Goal: Task Accomplishment & Management: Manage account settings

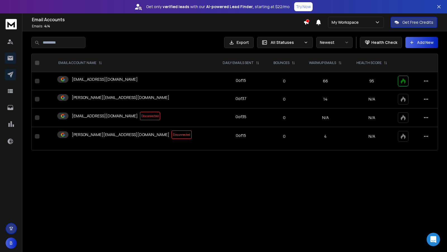
click at [11, 75] on icon at bounding box center [10, 75] width 6 height 6
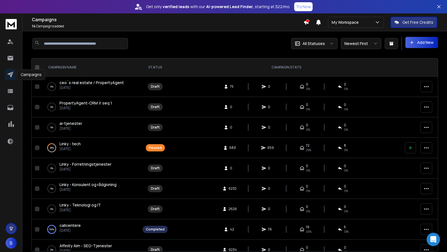
click at [184, 85] on div "75 0 0 0% 0 0%" at bounding box center [286, 86] width 224 height 9
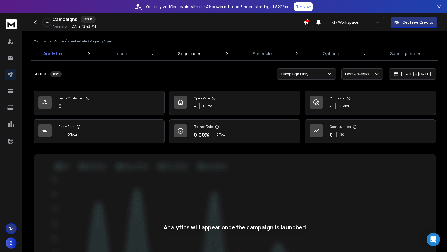
click at [198, 55] on p "Sequences" at bounding box center [190, 53] width 24 height 7
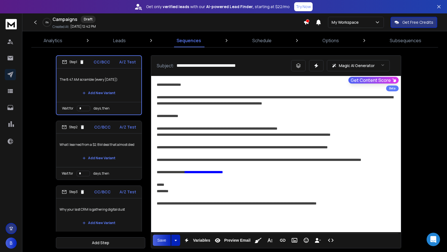
scroll to position [17, 0]
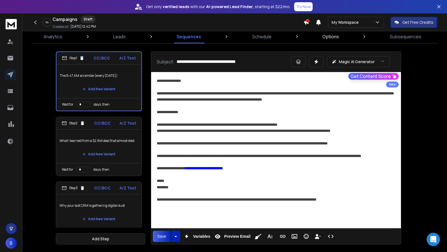
click at [337, 37] on p "Options" at bounding box center [330, 36] width 16 height 7
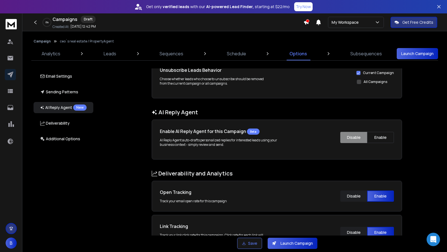
scroll to position [437, 0]
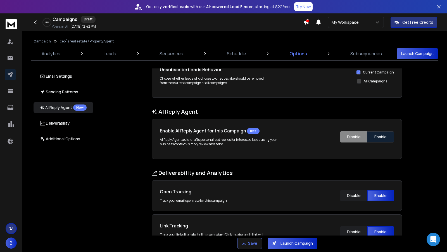
click at [381, 136] on button "Enable" at bounding box center [380, 136] width 27 height 11
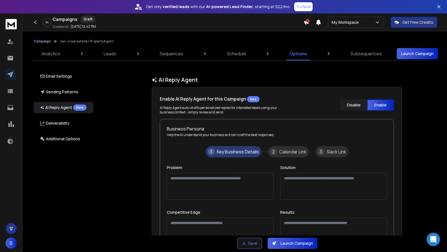
scroll to position [466, 0]
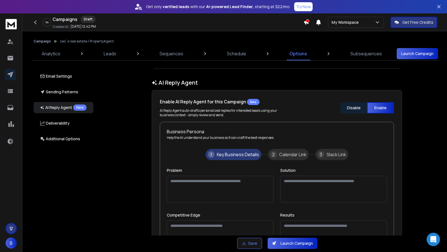
click at [357, 103] on button "Disable" at bounding box center [353, 107] width 27 height 11
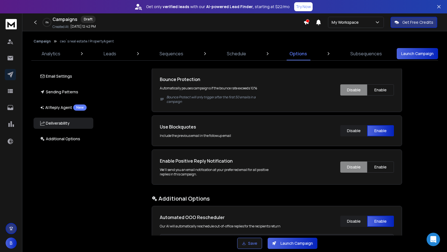
scroll to position [800, 0]
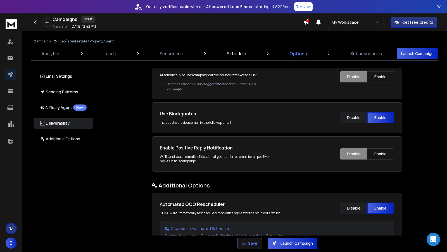
click at [232, 54] on p "Schedule" at bounding box center [236, 53] width 19 height 7
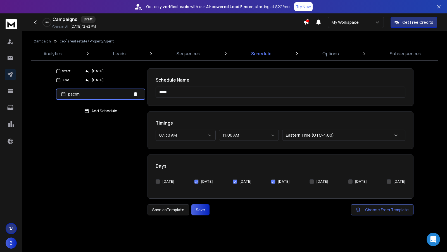
click at [198, 208] on button "Save" at bounding box center [200, 209] width 18 height 11
click at [58, 56] on p "Analytics" at bounding box center [53, 53] width 19 height 7
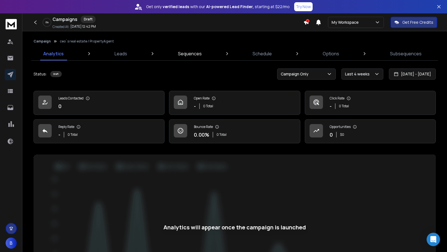
click at [183, 55] on p "Sequences" at bounding box center [190, 53] width 24 height 7
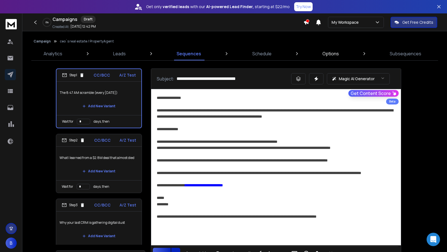
click at [333, 53] on p "Options" at bounding box center [330, 53] width 16 height 7
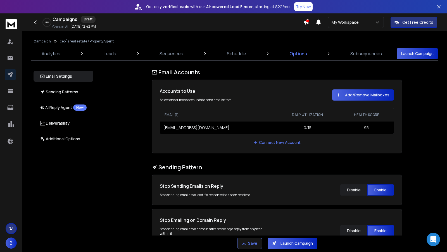
click at [295, 244] on button "Launch Campaign" at bounding box center [293, 243] width 50 height 11
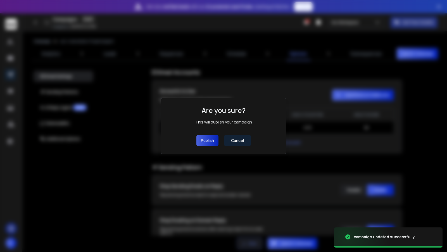
click at [210, 141] on button "Publish" at bounding box center [207, 140] width 22 height 11
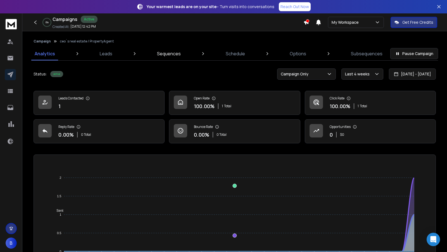
click at [174, 54] on p "Sequences" at bounding box center [169, 53] width 24 height 7
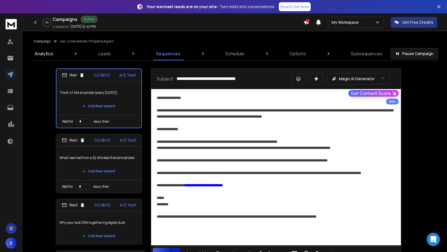
click at [48, 53] on p "Analytics" at bounding box center [44, 53] width 19 height 7
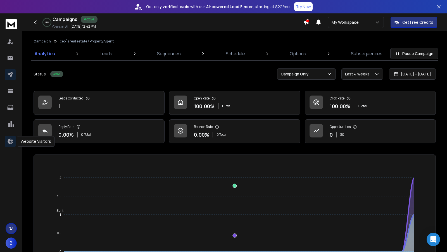
click at [8, 143] on icon at bounding box center [11, 142] width 6 height 6
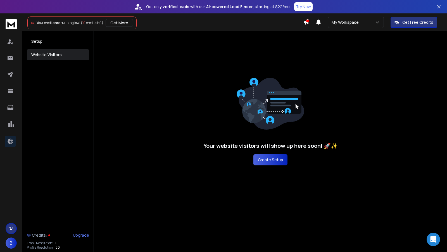
click at [259, 158] on button "Create Setup" at bounding box center [270, 159] width 34 height 11
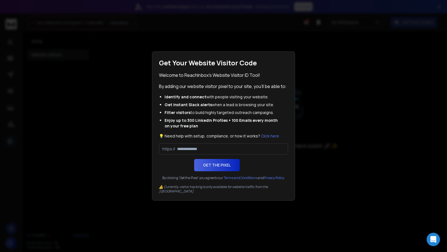
click at [227, 151] on input "text" at bounding box center [223, 148] width 129 height 11
type input "**********"
click at [223, 168] on button "Get the Pixel" at bounding box center [217, 165] width 46 height 12
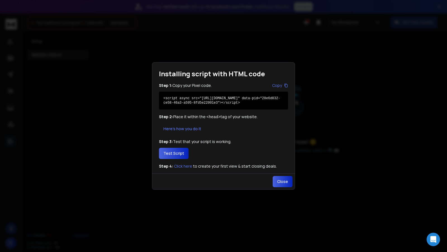
drag, startPoint x: 231, startPoint y: 107, endPoint x: 162, endPoint y: 93, distance: 69.5
click at [162, 93] on pre "<script async src="https://pub-64d7c9742ee54006ae9f38e02aa8539e.r2.dev/28e6d832…" at bounding box center [223, 101] width 129 height 18
copy code "<script async src="https://pub-64d7c9742ee54006ae9f38e02aa8539e.r2.dev/28e6d832…"
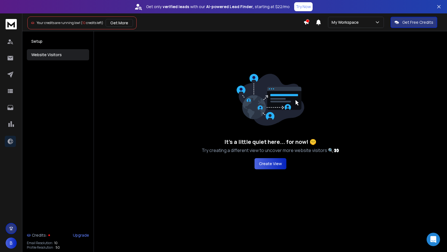
click at [272, 164] on button "Create View" at bounding box center [271, 163] width 32 height 11
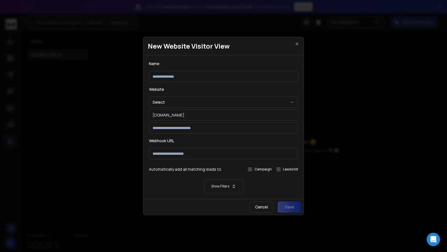
click at [246, 101] on body "**********" at bounding box center [223, 126] width 447 height 252
click at [291, 208] on button "Save" at bounding box center [290, 206] width 24 height 11
type input "**********"
click at [289, 207] on button "Save" at bounding box center [290, 206] width 24 height 11
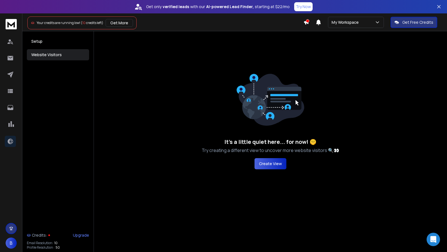
click at [339, 124] on div "It's a little quiet here... for now! 🤫 Try creating a different view to uncover…" at bounding box center [271, 118] width 340 height 164
click at [277, 163] on button "Create View" at bounding box center [271, 163] width 32 height 11
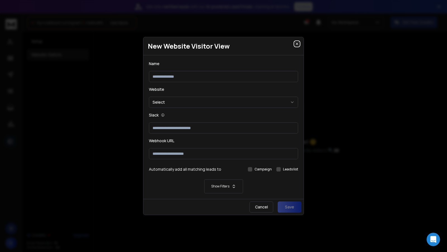
click at [297, 44] on icon "button" at bounding box center [297, 44] width 4 height 4
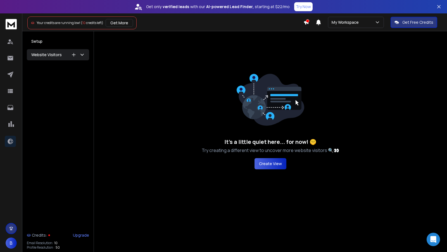
click at [50, 53] on button "Website Visitors" at bounding box center [58, 54] width 62 height 11
click at [49, 77] on div "PropertyAgent-CRM" at bounding box center [53, 79] width 38 height 6
click at [272, 166] on button "Create View" at bounding box center [271, 163] width 32 height 11
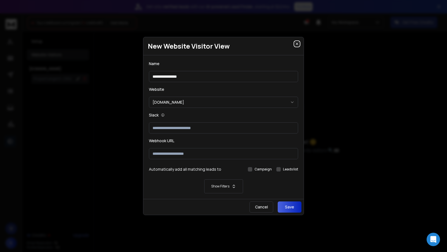
click at [298, 43] on icon "button" at bounding box center [297, 44] width 2 height 2
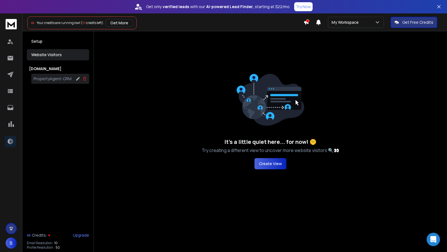
click at [209, 68] on div "It's a little quiet here... for now! 🤫 Try creating a different view to uncover…" at bounding box center [271, 118] width 340 height 164
click at [142, 42] on div "It's a little quiet here... for now! 🤫 Try creating a different view to uncover…" at bounding box center [271, 118] width 340 height 164
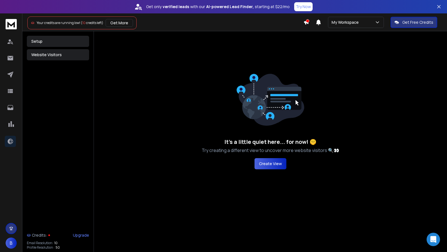
click at [55, 44] on button "Setup" at bounding box center [58, 41] width 62 height 11
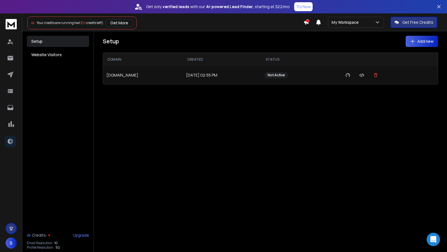
click at [143, 78] on td "[DOMAIN_NAME]" at bounding box center [143, 75] width 80 height 18
click at [350, 76] on icon at bounding box center [347, 75] width 5 height 5
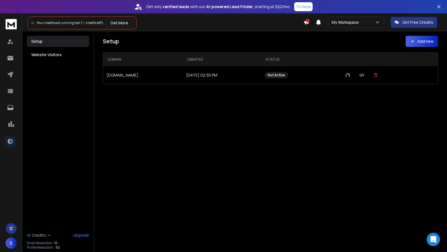
click at [293, 44] on div "Setup Add new" at bounding box center [270, 41] width 335 height 11
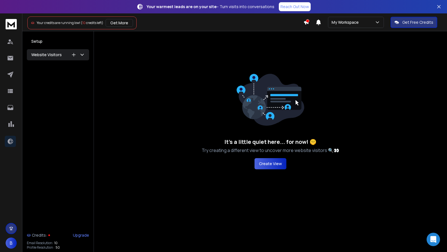
click at [84, 54] on icon at bounding box center [81, 55] width 3 height 2
click at [56, 77] on div "PropertyAgent-CRM" at bounding box center [53, 79] width 38 height 6
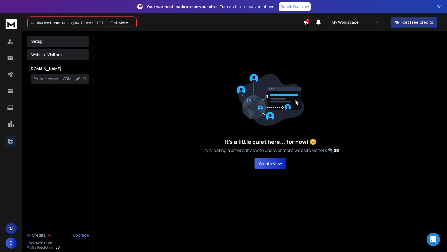
click at [59, 42] on button "Setup" at bounding box center [58, 41] width 62 height 11
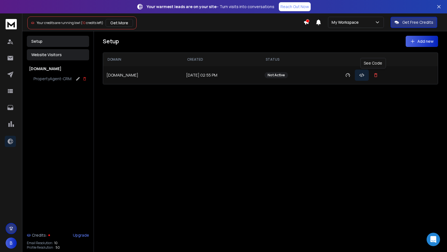
click at [364, 73] on icon at bounding box center [361, 75] width 5 height 5
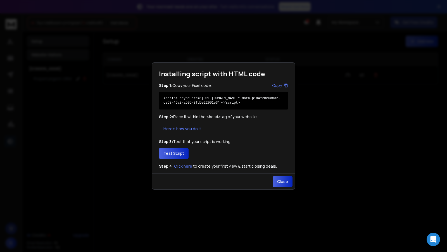
click at [180, 157] on button "Test Script" at bounding box center [174, 153] width 30 height 11
click at [189, 169] on button "Click here" at bounding box center [183, 166] width 18 height 6
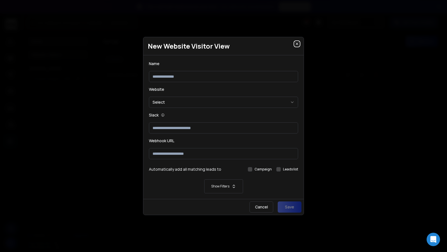
click at [297, 45] on icon "button" at bounding box center [297, 44] width 4 height 4
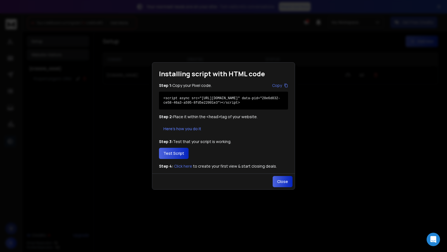
click at [183, 169] on button "Click here" at bounding box center [183, 166] width 18 height 6
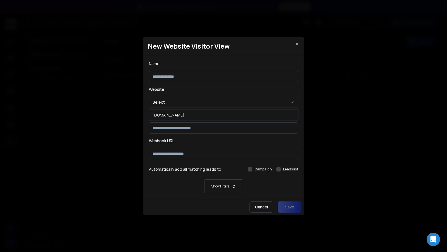
click at [260, 105] on body "**********" at bounding box center [223, 126] width 447 height 252
click at [265, 87] on body "**********" at bounding box center [223, 126] width 447 height 252
click at [297, 44] on icon "button" at bounding box center [297, 44] width 2 height 2
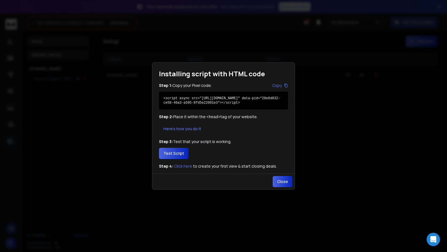
click at [281, 183] on button "Close" at bounding box center [283, 181] width 20 height 11
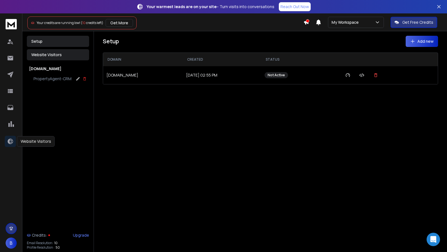
click at [10, 144] on icon at bounding box center [11, 142] width 6 height 6
click at [9, 126] on icon at bounding box center [11, 124] width 6 height 6
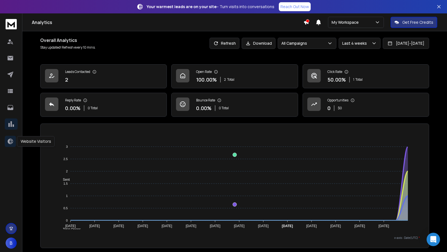
click at [12, 140] on icon at bounding box center [10, 141] width 7 height 7
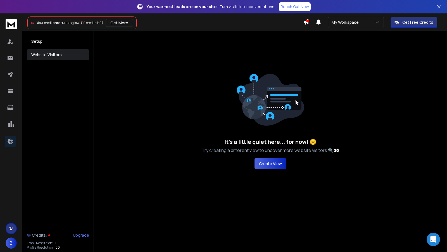
click at [80, 237] on div "Upgrade" at bounding box center [81, 235] width 16 height 6
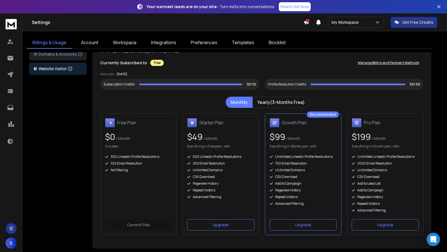
scroll to position [60, 0]
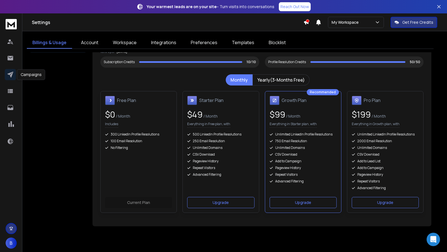
click at [11, 73] on icon at bounding box center [10, 75] width 6 height 6
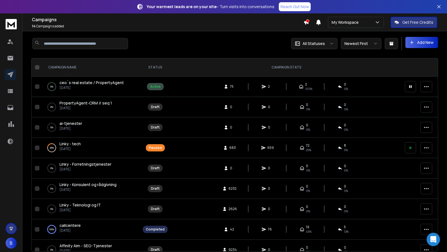
click at [115, 80] on span "ceo`s real estate / PropertyAgent" at bounding box center [92, 82] width 64 height 5
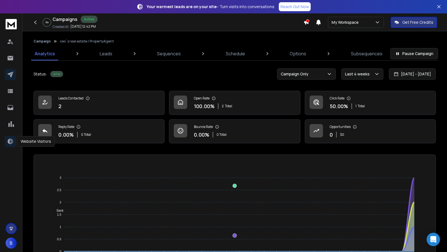
click at [11, 141] on icon at bounding box center [11, 142] width 6 height 6
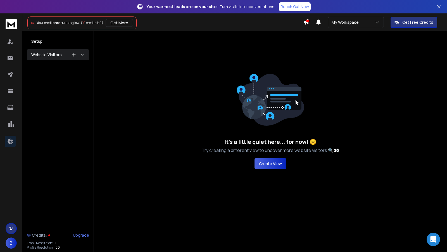
click at [82, 54] on icon at bounding box center [82, 54] width 5 height 5
click at [51, 78] on div "PropertyAgent-CRM" at bounding box center [53, 79] width 38 height 6
click at [210, 107] on div "It's a little quiet here... for now! 🤫 Try creating a different view to uncover…" at bounding box center [271, 118] width 340 height 164
click at [11, 73] on icon at bounding box center [10, 75] width 6 height 6
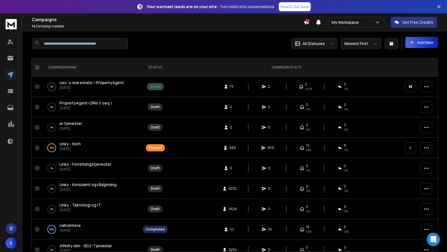
click at [101, 84] on span "ceo`s real estate / PropertyAgent" at bounding box center [92, 82] width 64 height 5
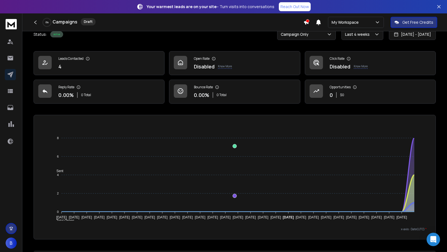
scroll to position [27, 0]
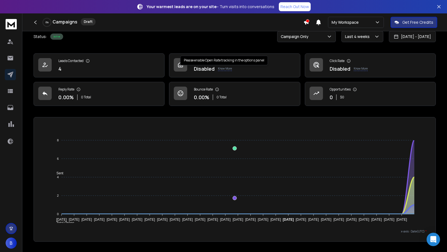
click at [228, 69] on p "Know More" at bounding box center [225, 69] width 14 height 4
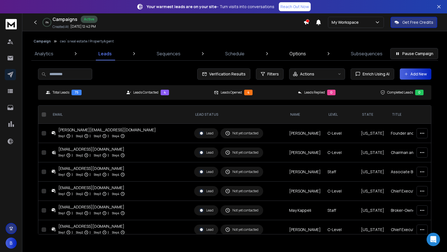
click at [305, 55] on p "Options" at bounding box center [298, 53] width 16 height 7
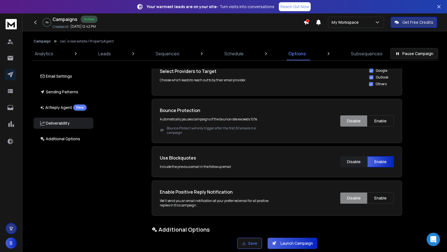
scroll to position [789, 0]
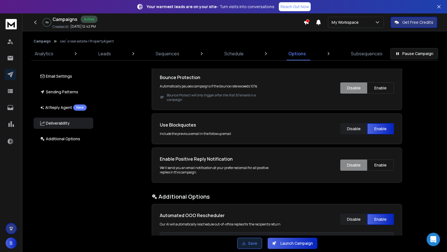
click at [249, 245] on button "Save" at bounding box center [249, 243] width 25 height 11
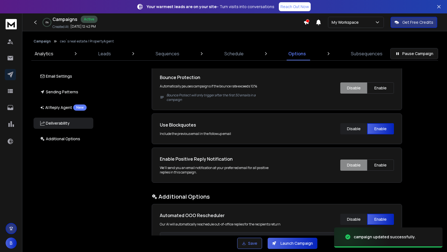
click at [53, 53] on p "Analytics" at bounding box center [44, 53] width 19 height 7
